Goal: Task Accomplishment & Management: Use online tool/utility

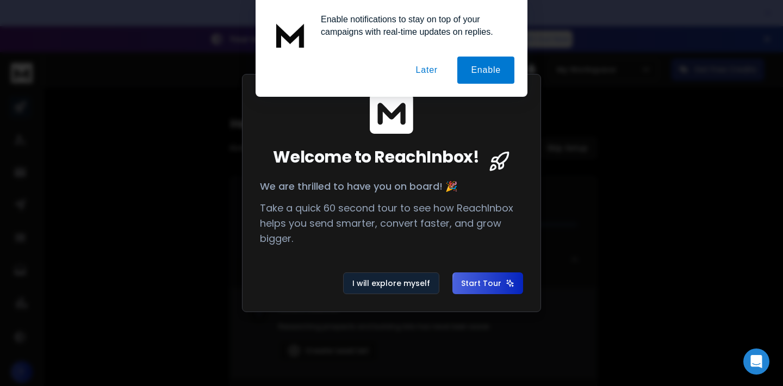
click at [417, 288] on button "I will explore myself" at bounding box center [391, 283] width 96 height 22
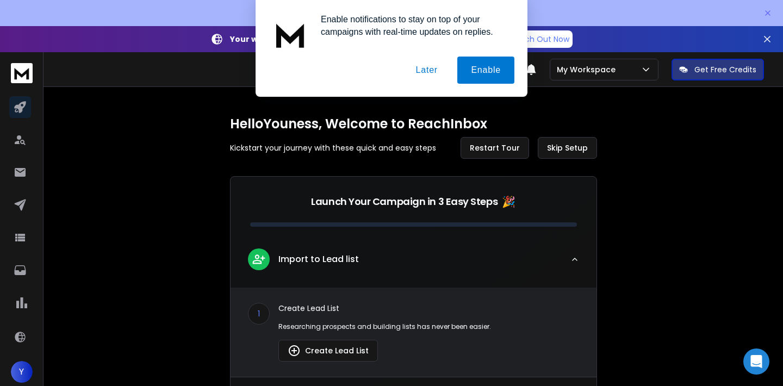
click at [433, 72] on button "Later" at bounding box center [426, 70] width 49 height 27
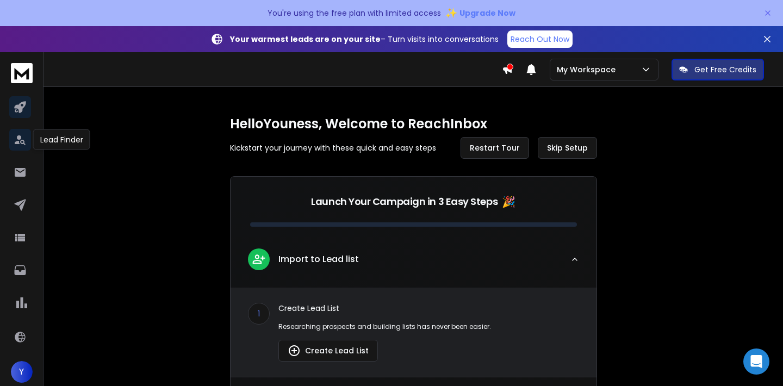
click at [17, 144] on icon at bounding box center [20, 142] width 11 height 5
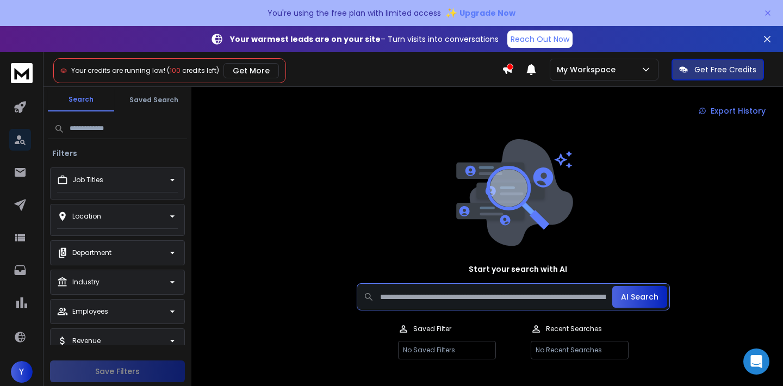
click at [116, 70] on span "Your credits are running low!" at bounding box center [118, 70] width 94 height 9
click at [406, 297] on textarea at bounding box center [493, 297] width 226 height 22
type textarea "**********"
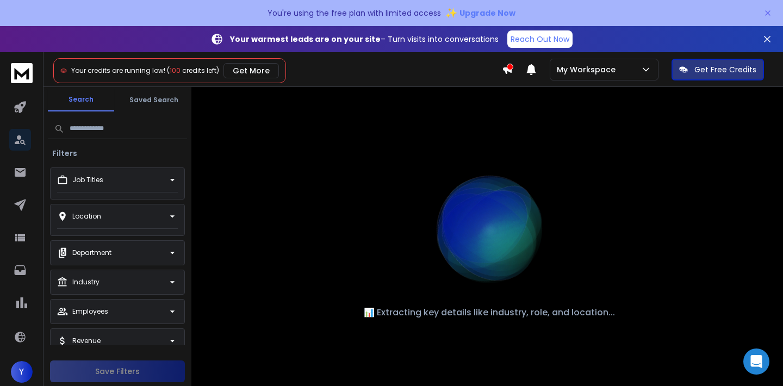
type input "**********"
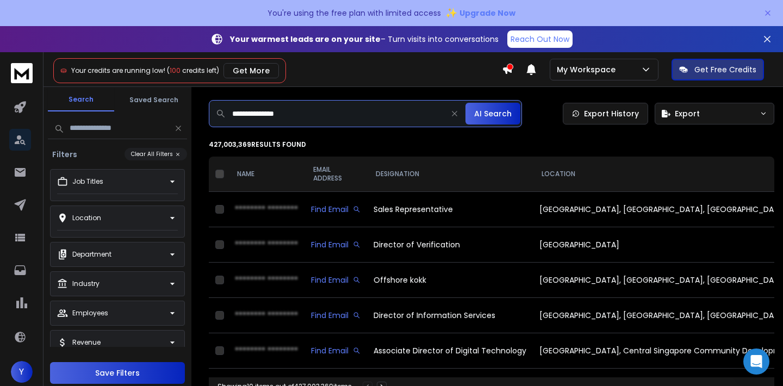
click at [313, 114] on textarea "**********" at bounding box center [338, 114] width 212 height 22
paste textarea
type textarea "**********"
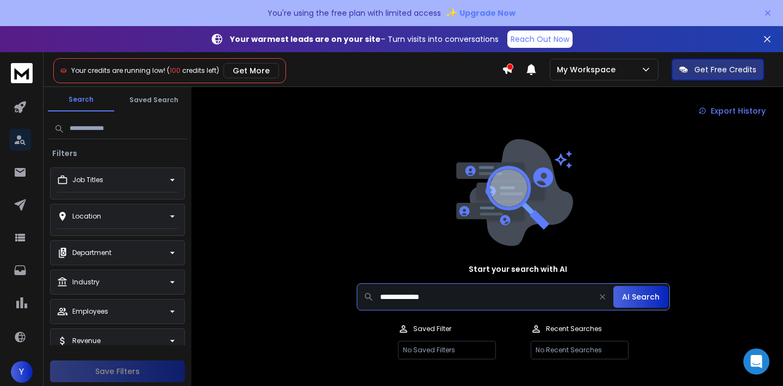
type input "**********"
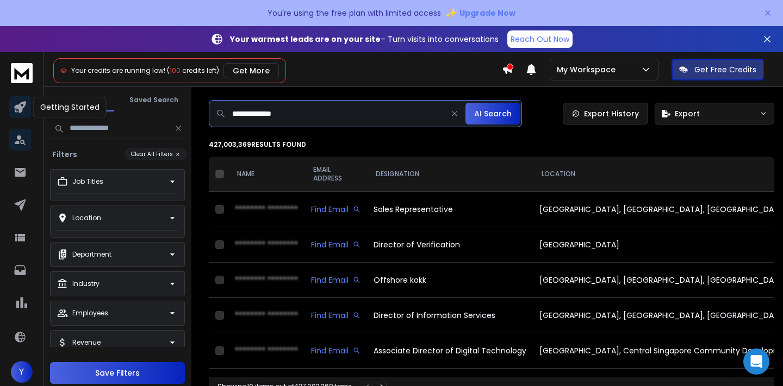
click at [18, 109] on icon at bounding box center [20, 107] width 12 height 12
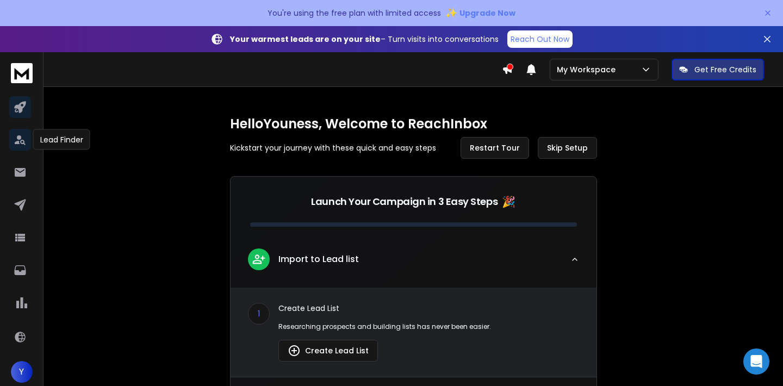
click at [18, 131] on link at bounding box center [20, 140] width 22 height 22
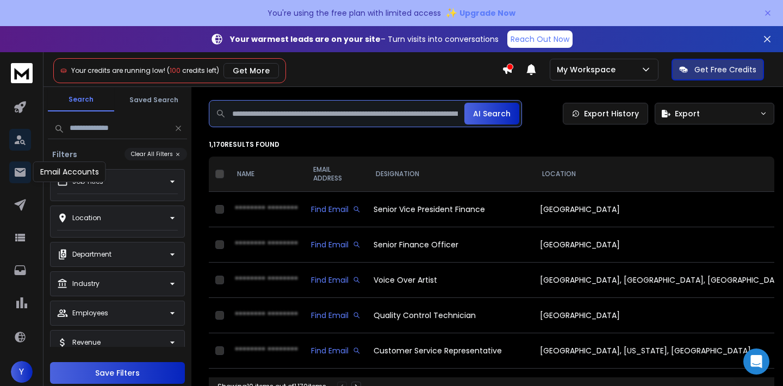
click at [18, 172] on icon at bounding box center [20, 172] width 11 height 9
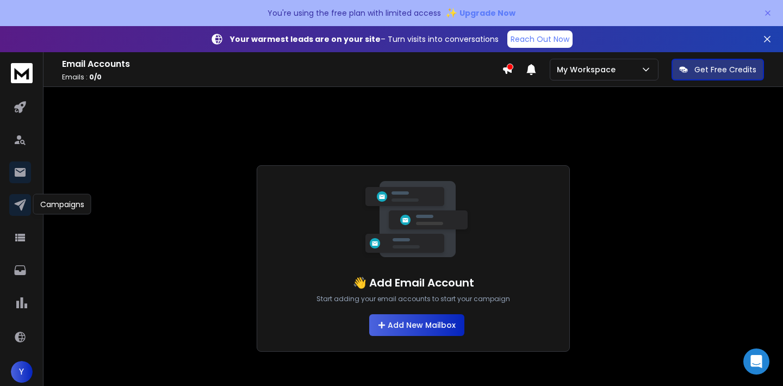
click at [26, 204] on icon at bounding box center [20, 204] width 13 height 13
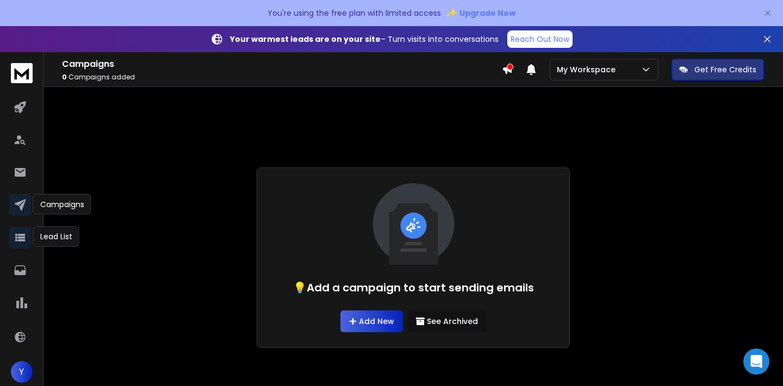
click at [18, 228] on link at bounding box center [20, 238] width 22 height 22
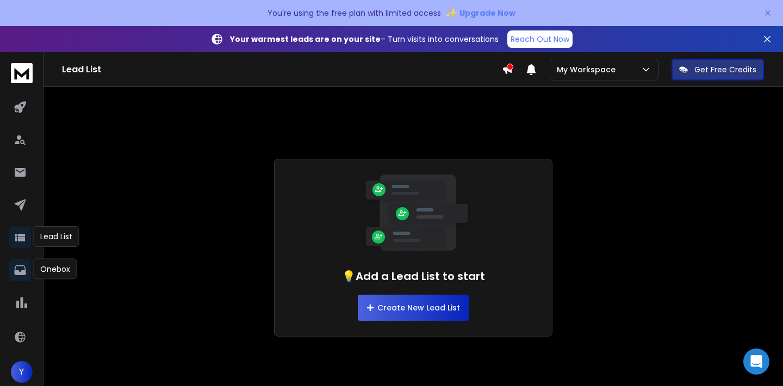
click at [17, 268] on icon at bounding box center [20, 270] width 13 height 13
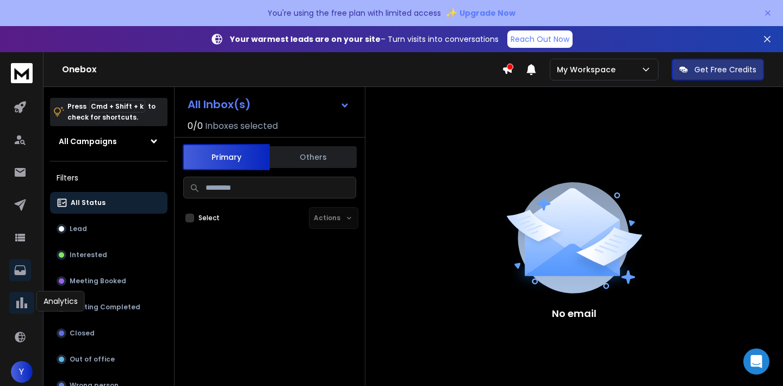
click at [18, 293] on link at bounding box center [21, 302] width 25 height 25
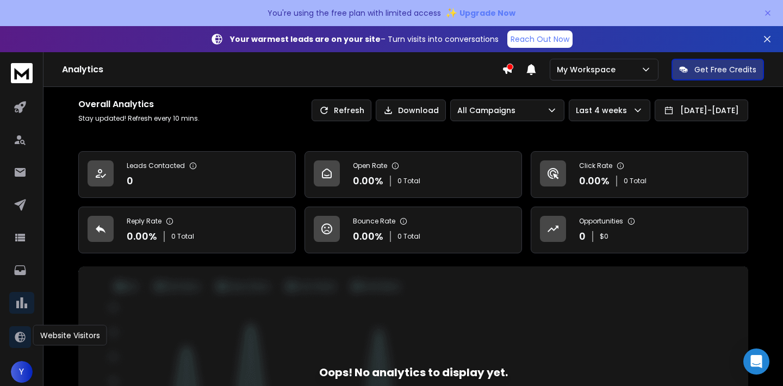
click at [18, 332] on icon at bounding box center [20, 337] width 11 height 11
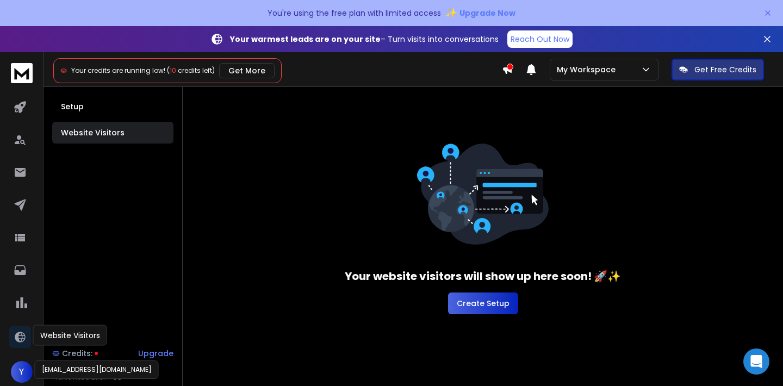
click at [23, 366] on span "Y" at bounding box center [22, 372] width 22 height 22
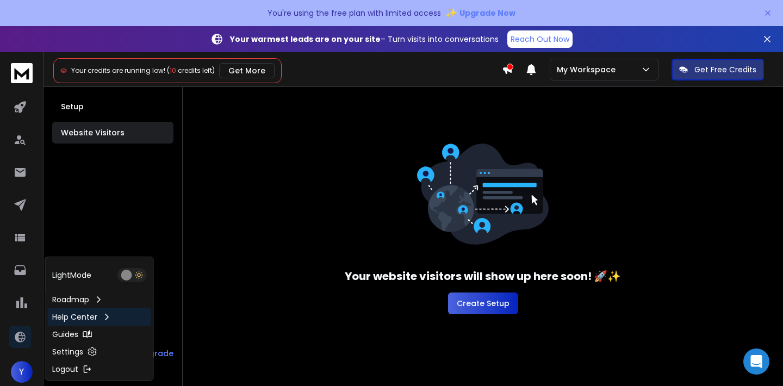
click at [110, 179] on div "Setup Website Visitors Credits: Upgrade Email Resolution: 10 Profile Resolution…" at bounding box center [113, 238] width 139 height 303
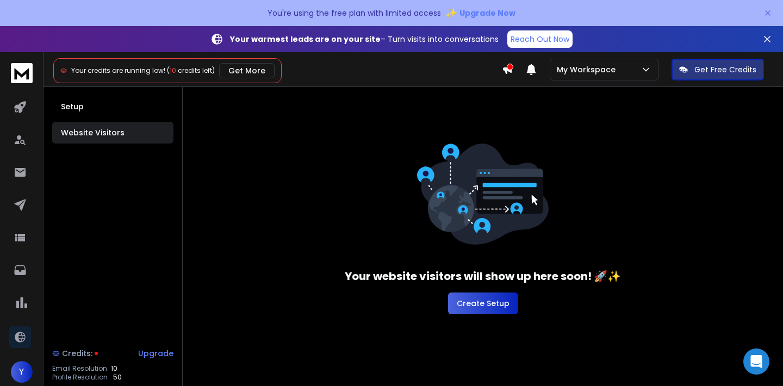
click at [762, 41] on div "Your warmest leads are on your site – Turn visits into conversations Reach Out …" at bounding box center [391, 39] width 783 height 26
click at [768, 39] on icon at bounding box center [767, 39] width 7 height 7
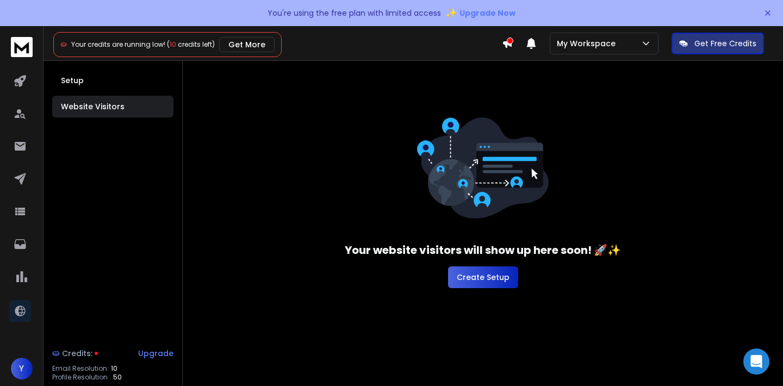
click at [767, 14] on icon "Close notification" at bounding box center [768, 13] width 4 height 4
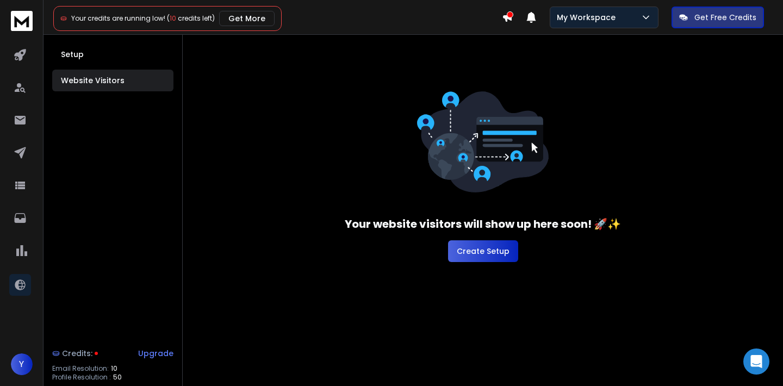
click at [639, 21] on div "My Workspace" at bounding box center [604, 17] width 95 height 11
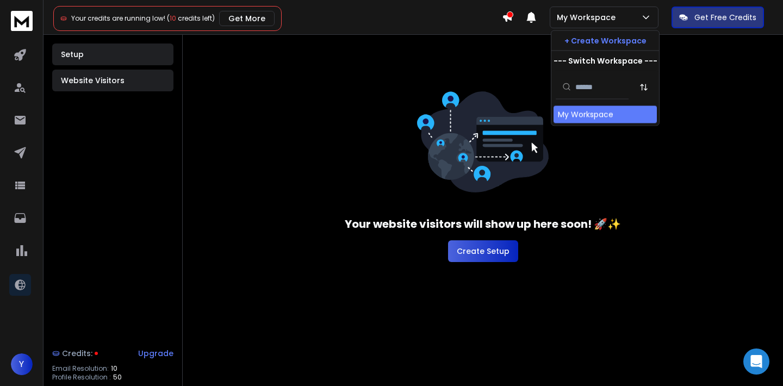
click at [84, 52] on button "Setup" at bounding box center [112, 55] width 121 height 22
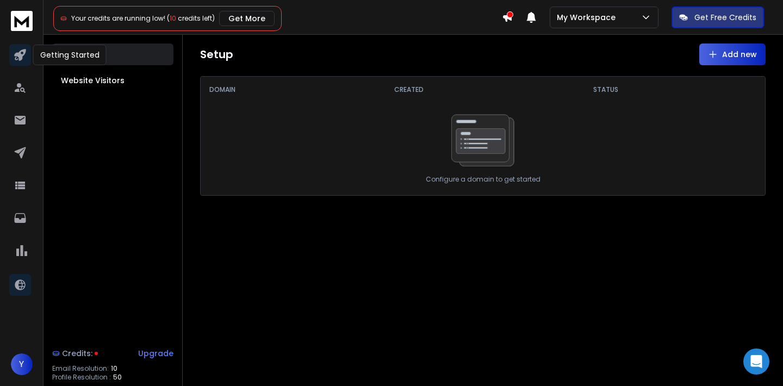
click at [16, 57] on icon at bounding box center [20, 54] width 13 height 13
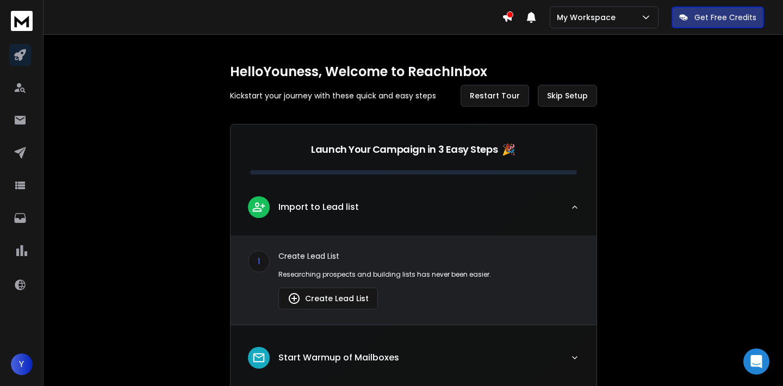
scroll to position [90, 0]
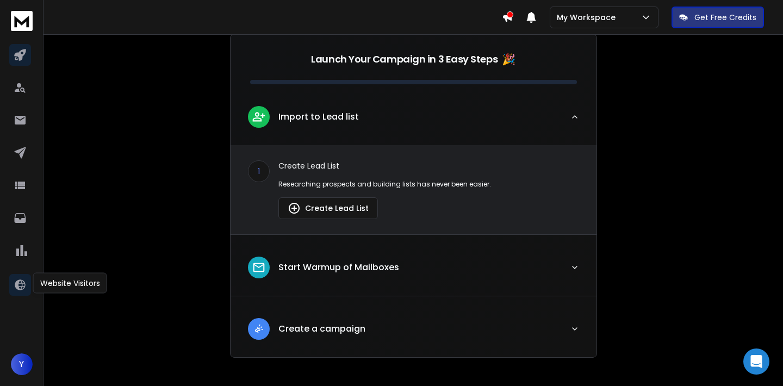
click at [16, 286] on icon at bounding box center [20, 285] width 11 height 11
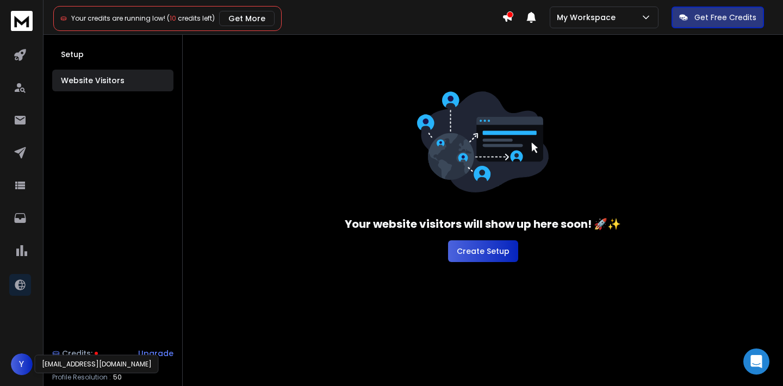
click at [26, 372] on span "Y" at bounding box center [22, 364] width 22 height 22
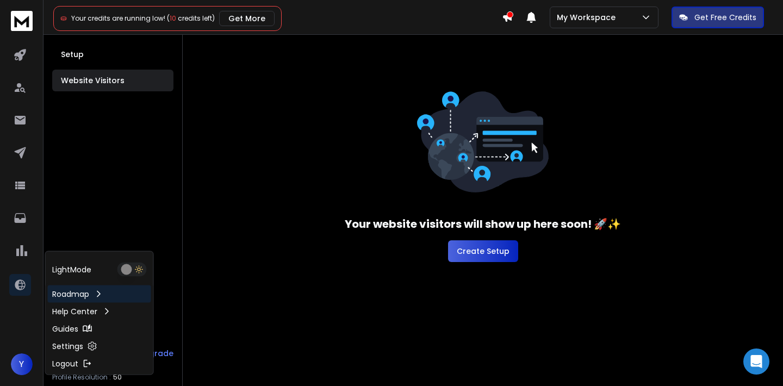
click at [123, 196] on div "Setup Website Visitors Credits: Upgrade Email Resolution: 10 Profile Resolution…" at bounding box center [113, 213] width 139 height 356
